Goal: Navigation & Orientation: Find specific page/section

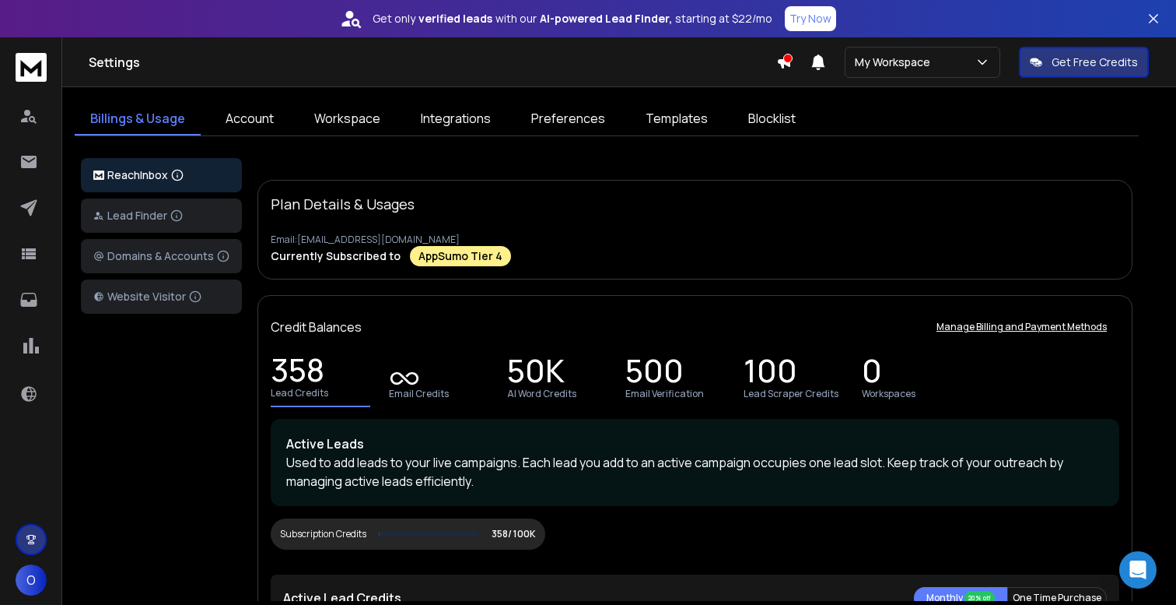
scroll to position [138, 0]
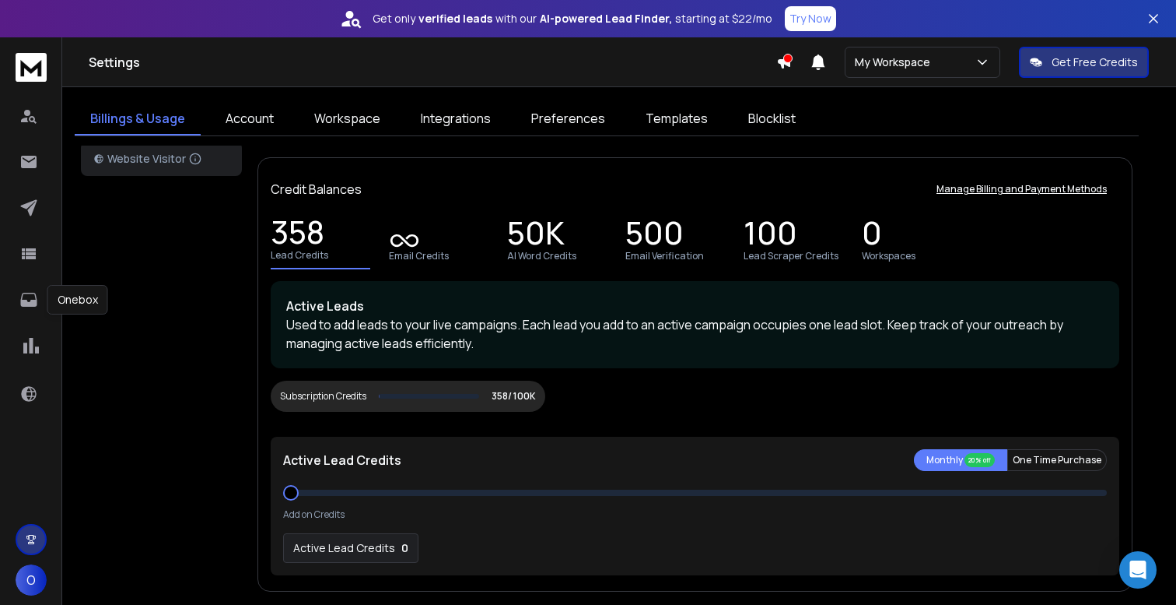
click at [30, 316] on div at bounding box center [31, 302] width 36 height 37
click at [30, 301] on icon at bounding box center [28, 300] width 16 height 14
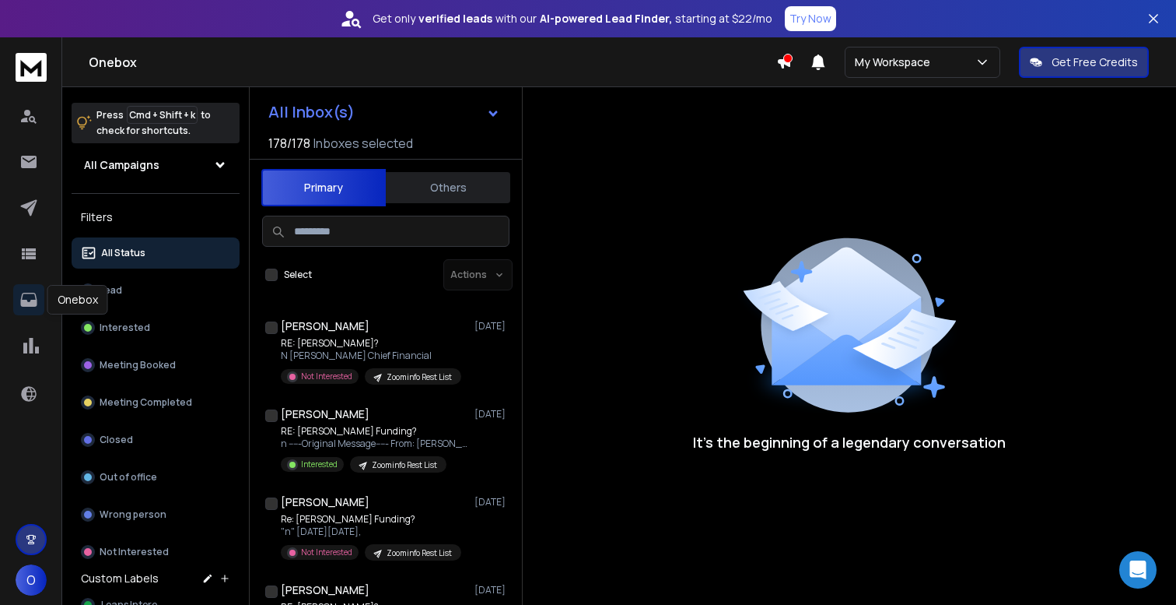
click at [468, 189] on button "Others" at bounding box center [448, 187] width 124 height 34
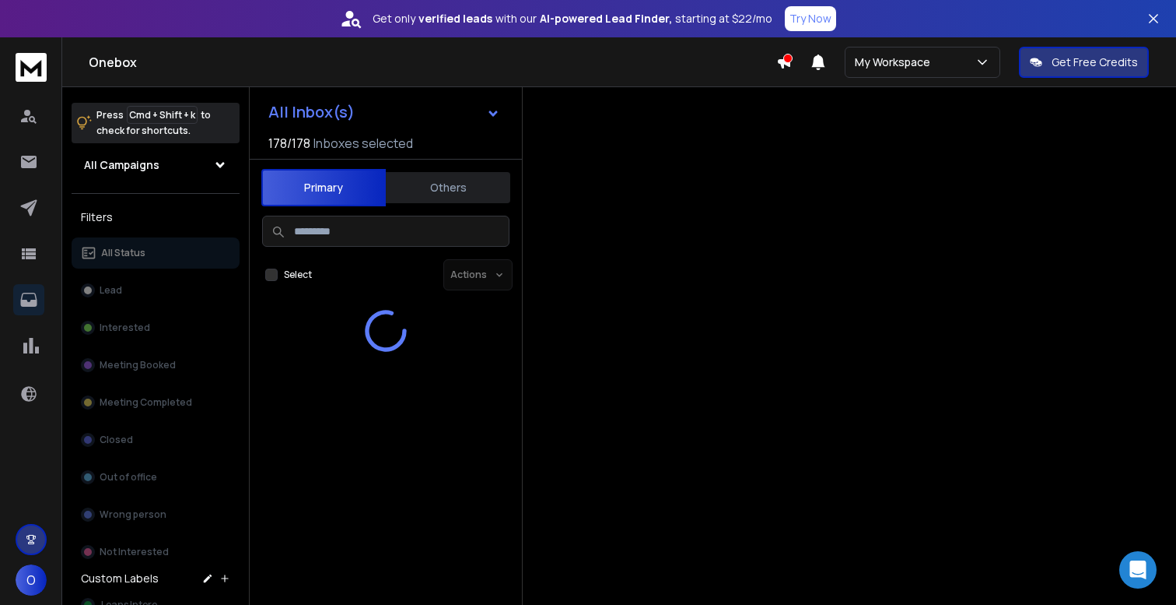
click at [335, 189] on button "Primary" at bounding box center [323, 187] width 124 height 37
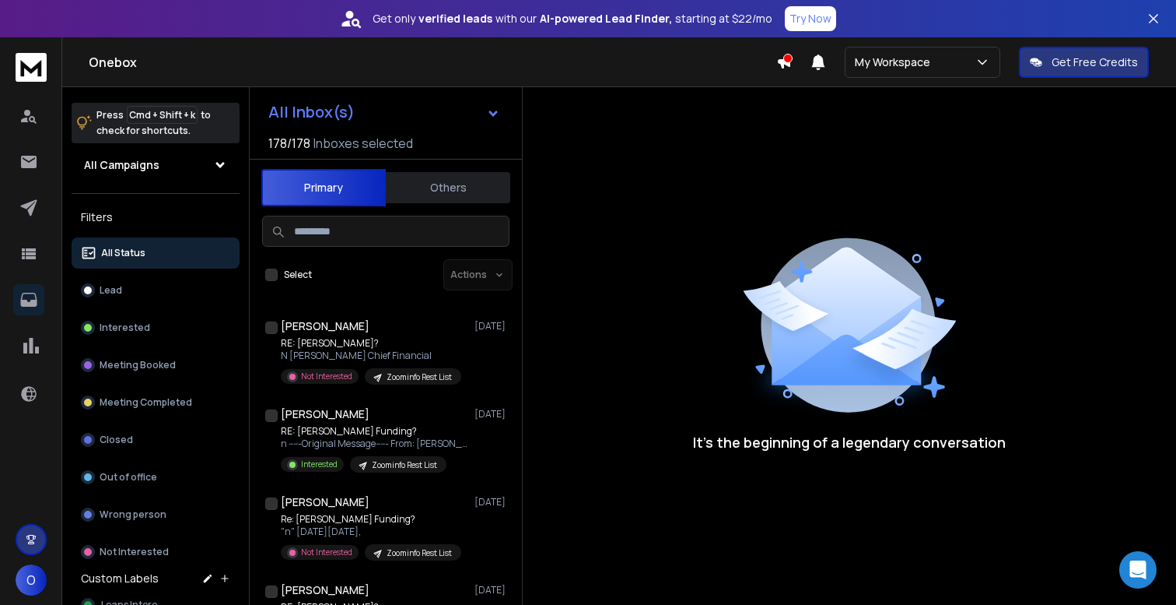
click at [420, 181] on button "Others" at bounding box center [448, 187] width 124 height 34
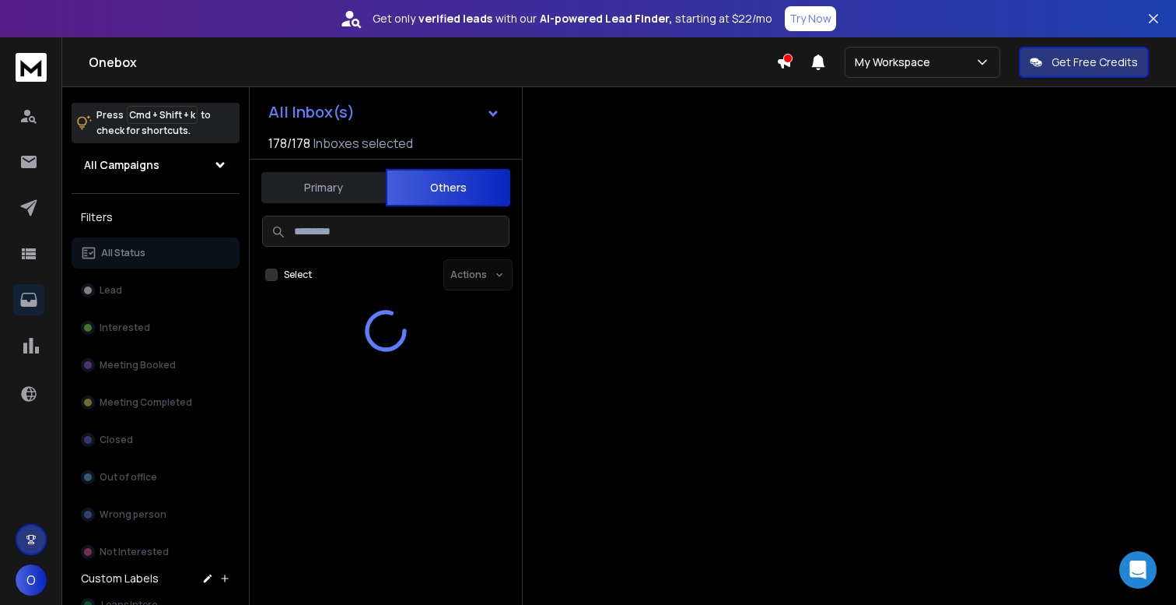
click at [420, 181] on button "Others" at bounding box center [448, 187] width 124 height 37
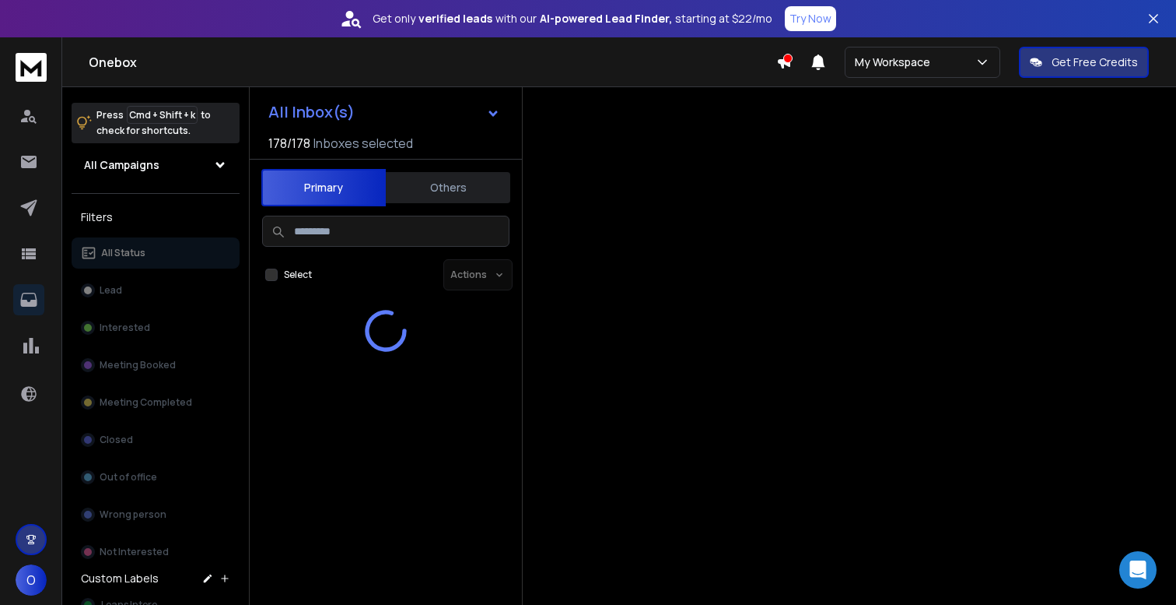
click at [329, 184] on button "Primary" at bounding box center [323, 187] width 124 height 37
